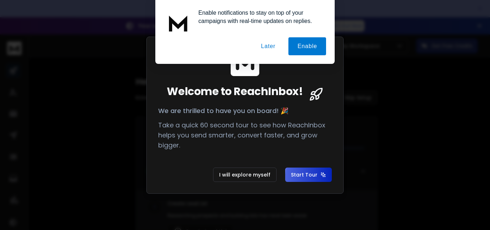
click at [267, 51] on button "Later" at bounding box center [268, 46] width 32 height 18
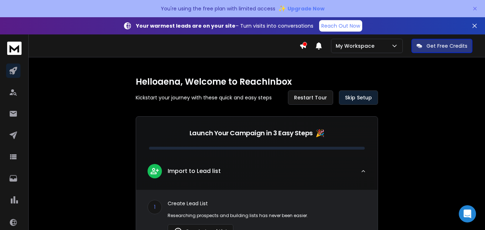
click at [348, 99] on span "Skip Setup" at bounding box center [358, 97] width 27 height 7
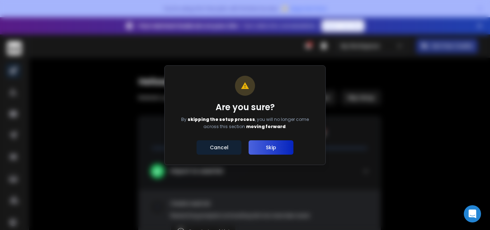
click at [260, 145] on button "Skip" at bounding box center [271, 147] width 45 height 14
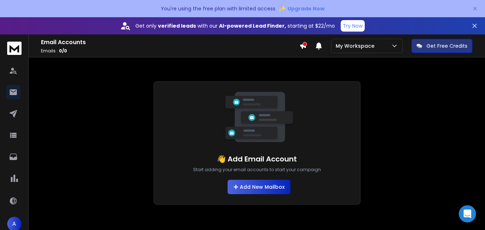
scroll to position [29, 0]
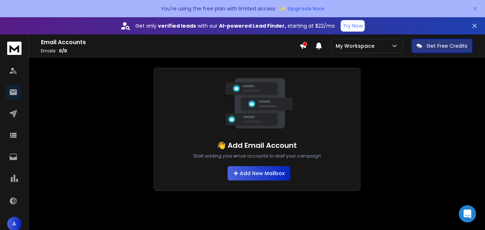
click at [463, 43] on p "Get Free Credits" at bounding box center [446, 45] width 41 height 7
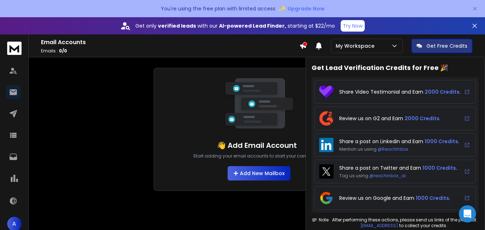
click at [430, 93] on span "2000 Credits" at bounding box center [441, 91] width 35 height 7
click at [392, 203] on link "Review us on Google and Earn 1000 Credits ." at bounding box center [394, 198] width 161 height 24
click at [373, 114] on link "Review us on G2 and Earn 2000 Credits ." at bounding box center [394, 119] width 161 height 24
click at [353, 197] on p "Review us on Google and Earn 1000 Credits ." at bounding box center [394, 197] width 111 height 7
click at [337, 197] on link "Review us on Google and Earn 1000 Credits ." at bounding box center [394, 198] width 161 height 24
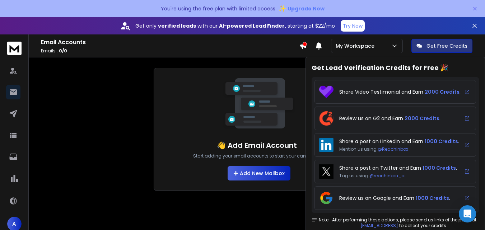
click at [195, 179] on div "👋 Add Email Account Start adding your email accounts to start your campaign Add…" at bounding box center [257, 129] width 128 height 102
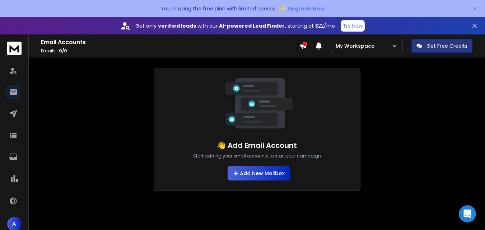
click at [257, 168] on button "Add New Mailbox" at bounding box center [258, 173] width 63 height 14
click at [167, 169] on div "👋 Add Email Account Start adding your email accounts to start your campaign Add…" at bounding box center [257, 129] width 186 height 102
